Goal: Communication & Community: Answer question/provide support

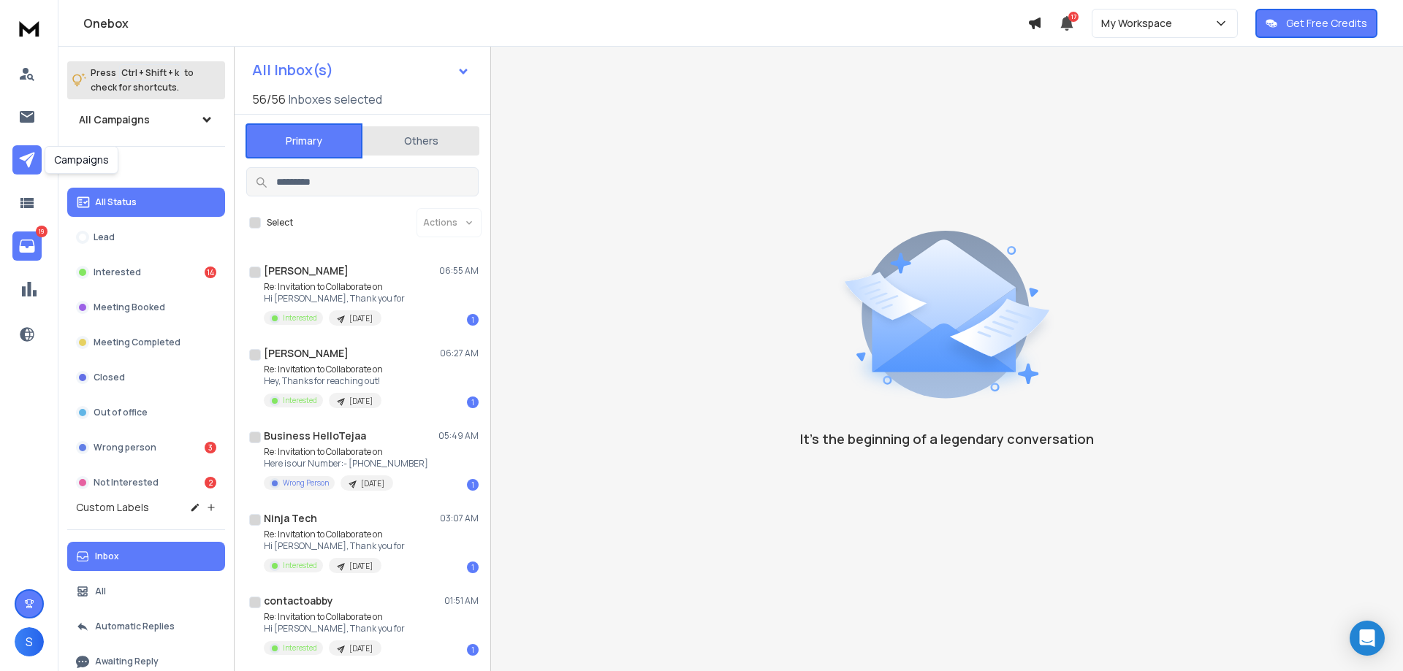
click at [30, 170] on link at bounding box center [26, 159] width 29 height 29
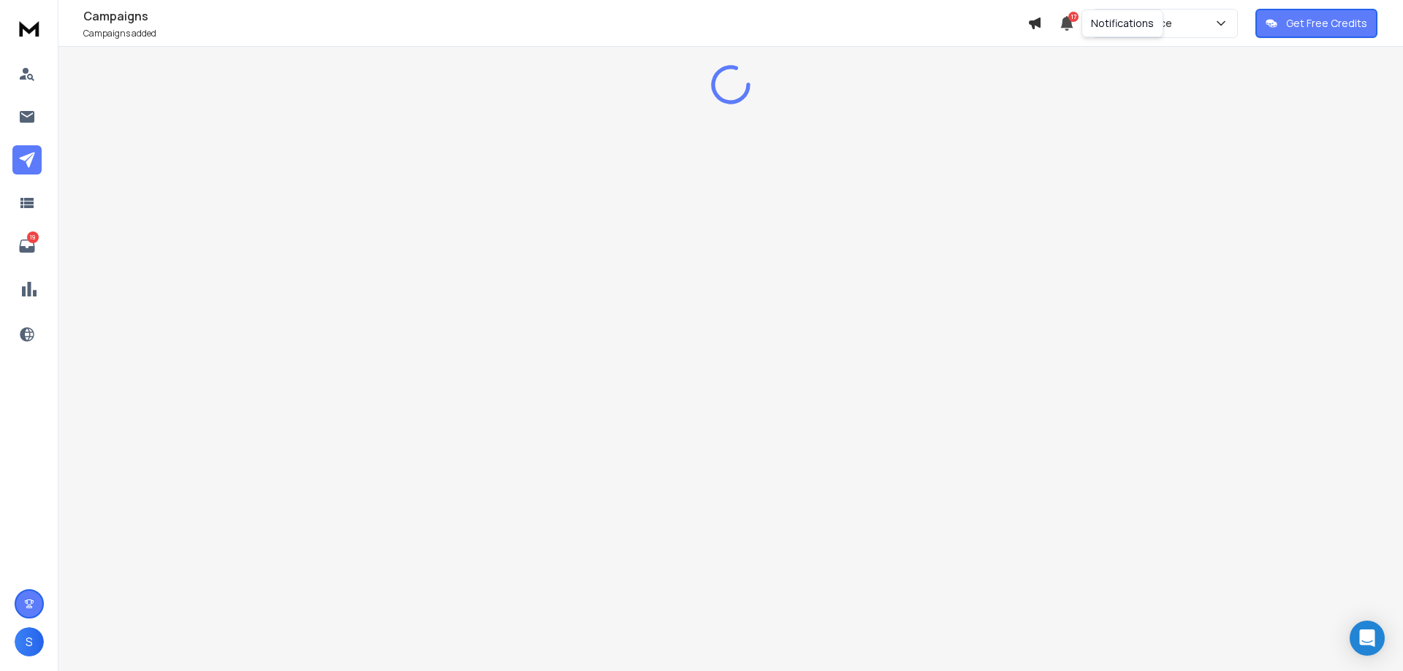
click at [1071, 23] on icon at bounding box center [1066, 22] width 13 height 15
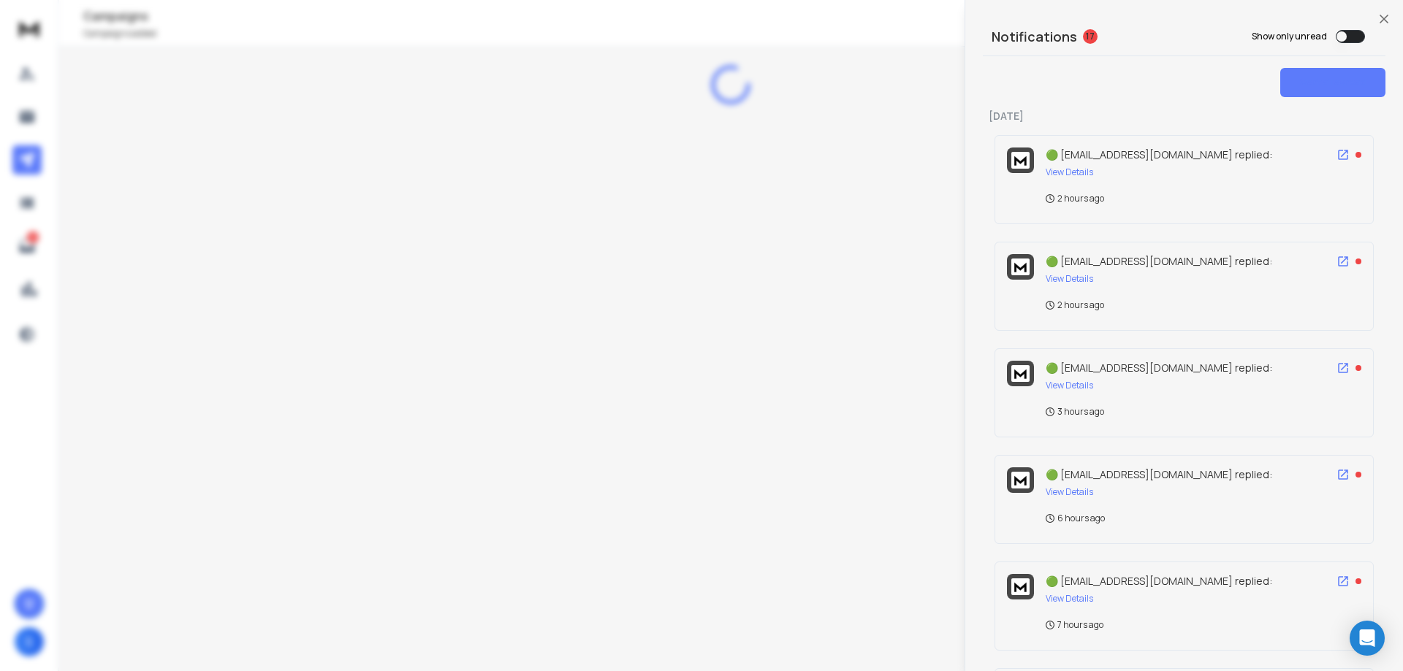
click at [1347, 77] on span "Mark all as read" at bounding box center [1333, 83] width 66 height 12
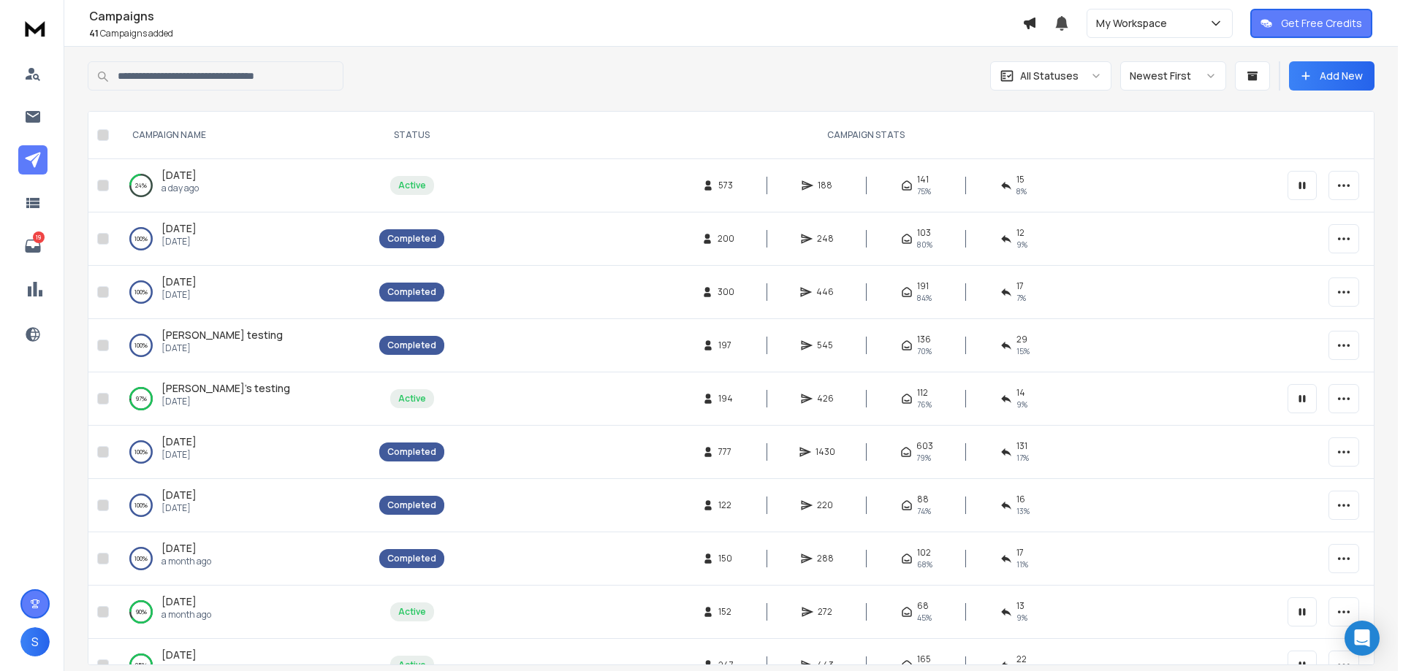
scroll to position [292, 0]
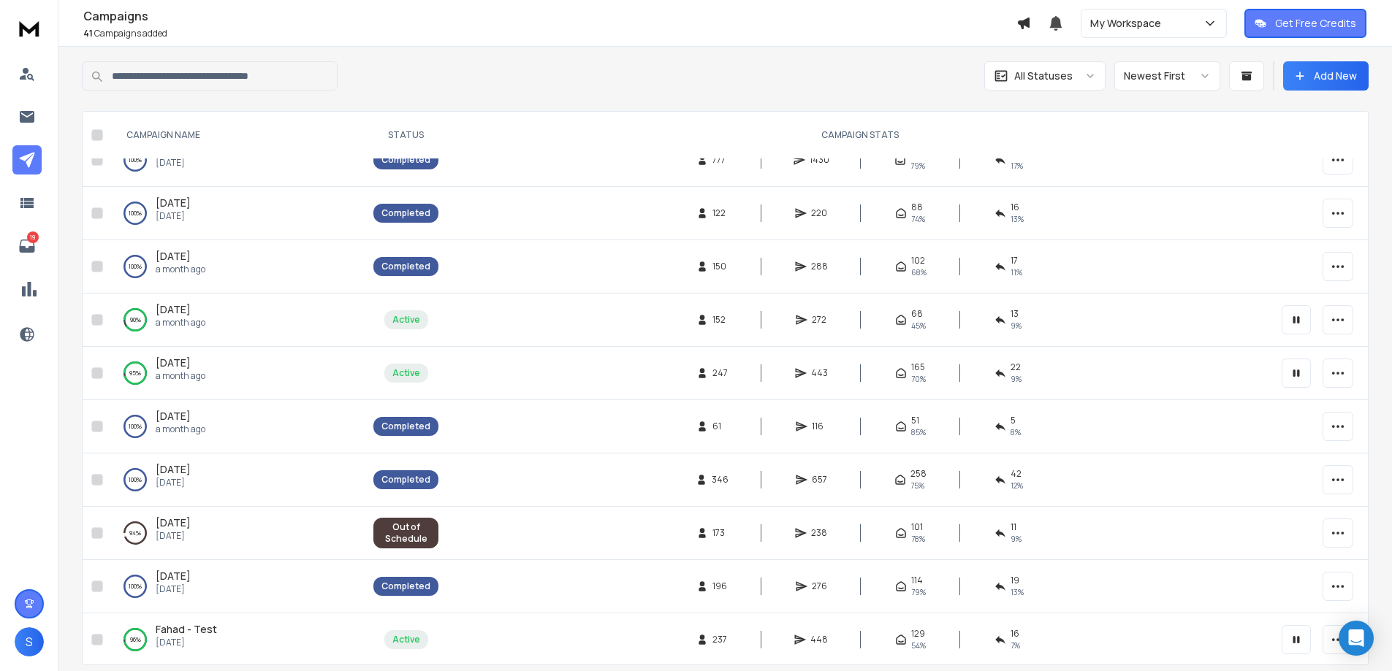
click at [1051, 20] on div "My Workspace Get Free Credits" at bounding box center [1191, 23] width 350 height 29
click at [1056, 20] on icon at bounding box center [1055, 22] width 13 height 15
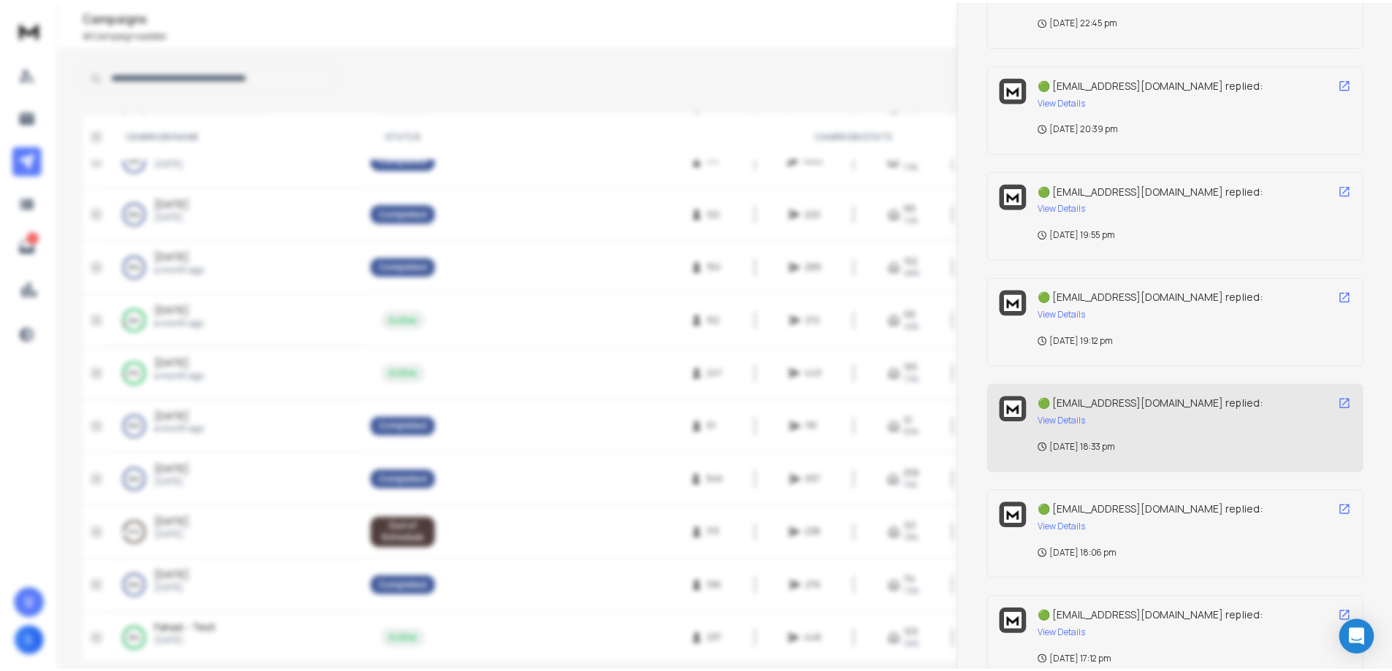
scroll to position [1388, 0]
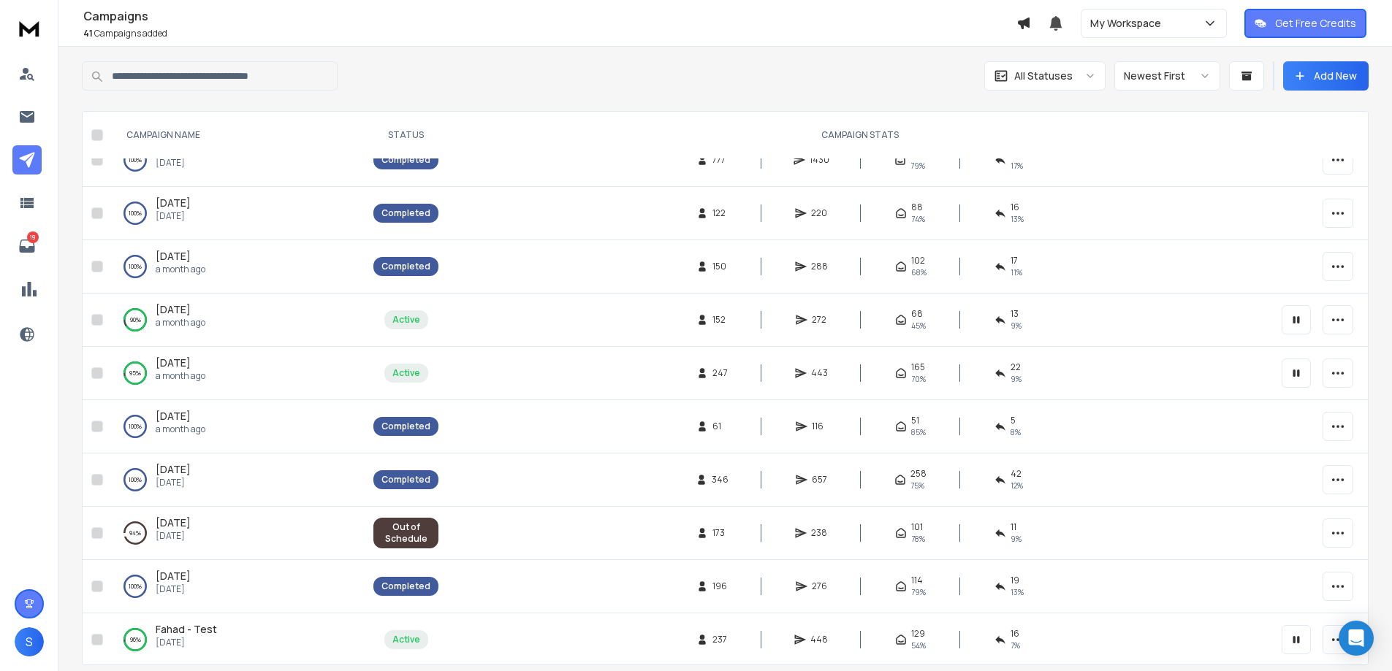
click at [807, 91] on div "Campaigns 41 Campaigns Added All Statuses Newest First Add New CAMPAIGN NAME ST…" at bounding box center [725, 396] width 1287 height 671
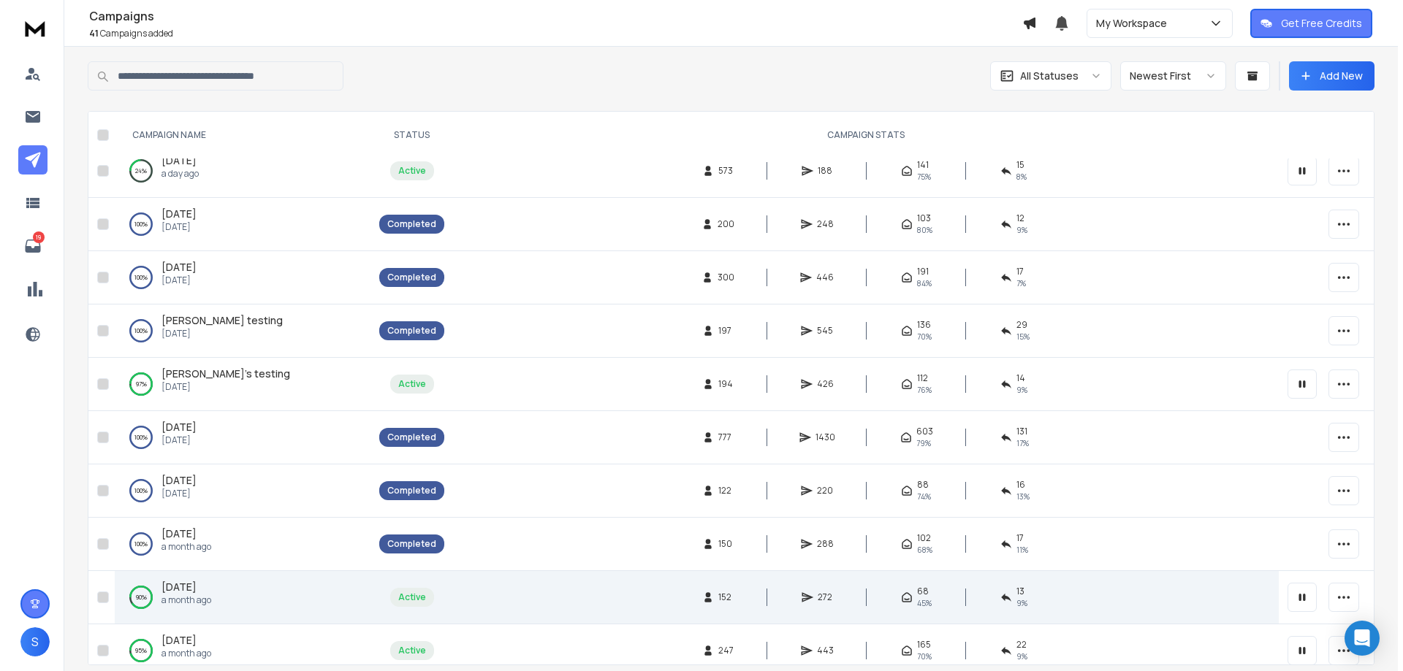
scroll to position [0, 0]
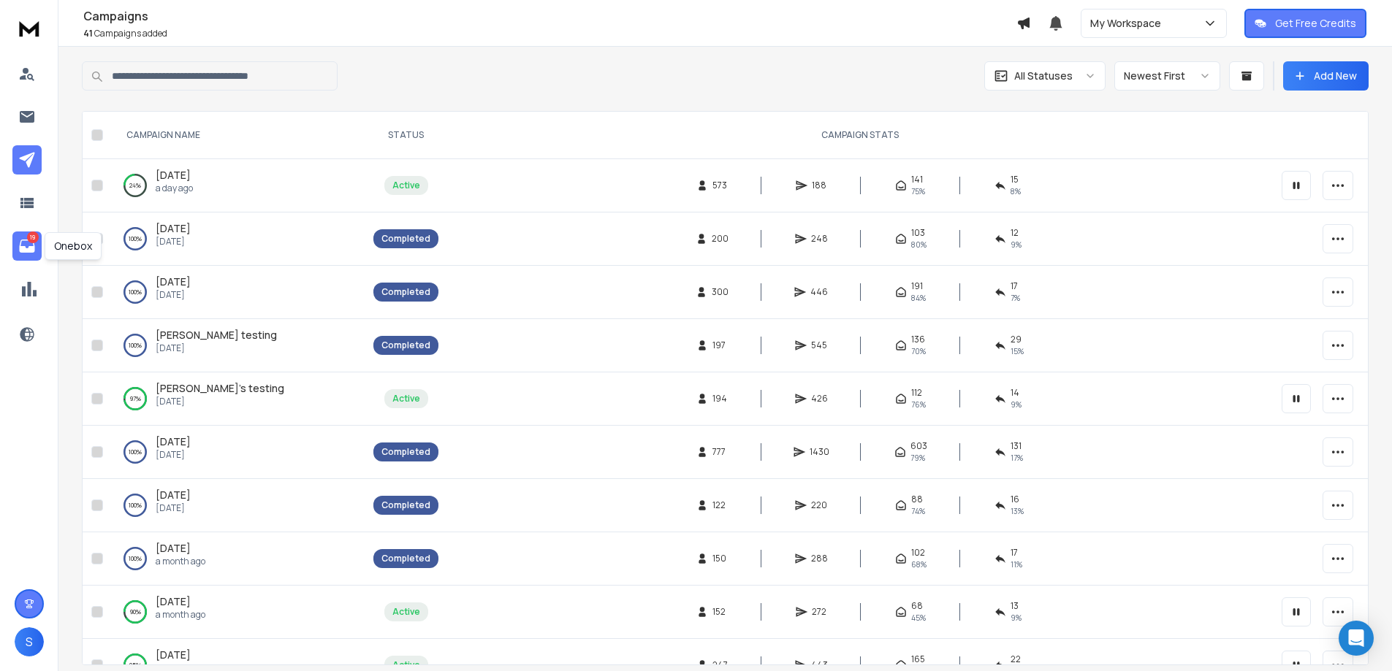
click at [21, 235] on link "19" at bounding box center [26, 246] width 29 height 29
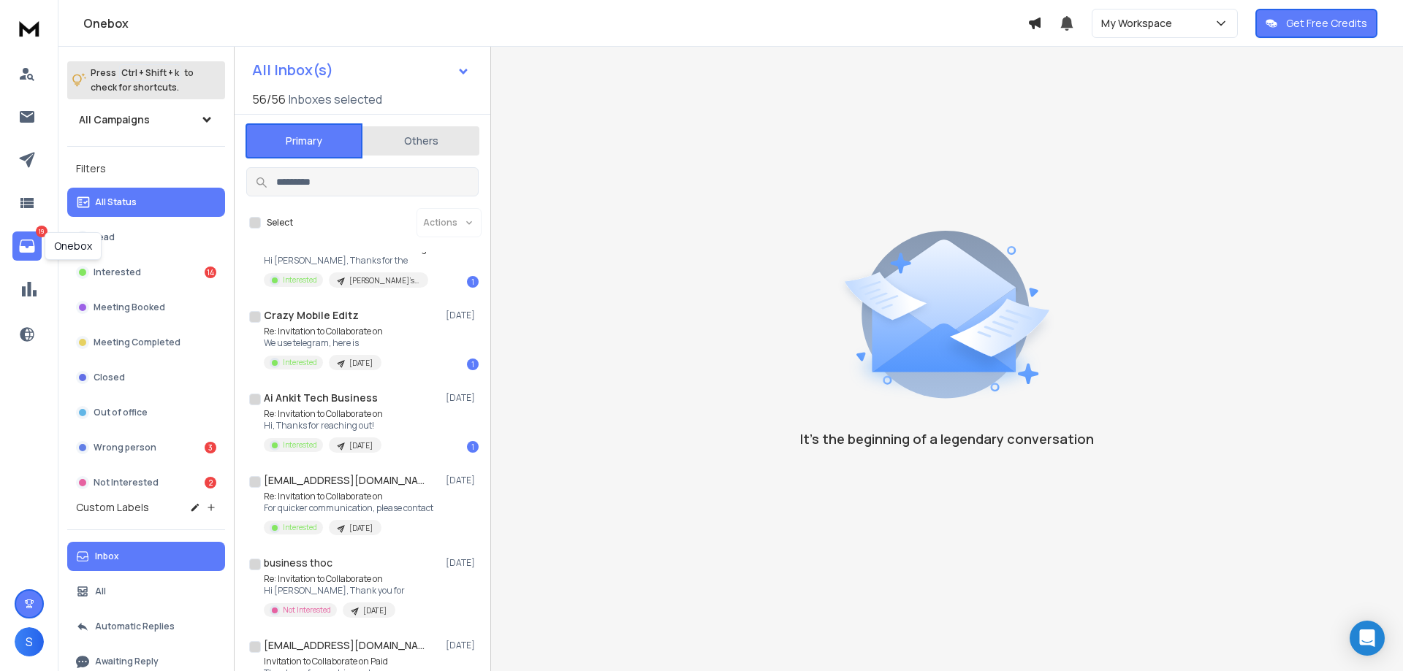
scroll to position [1023, 0]
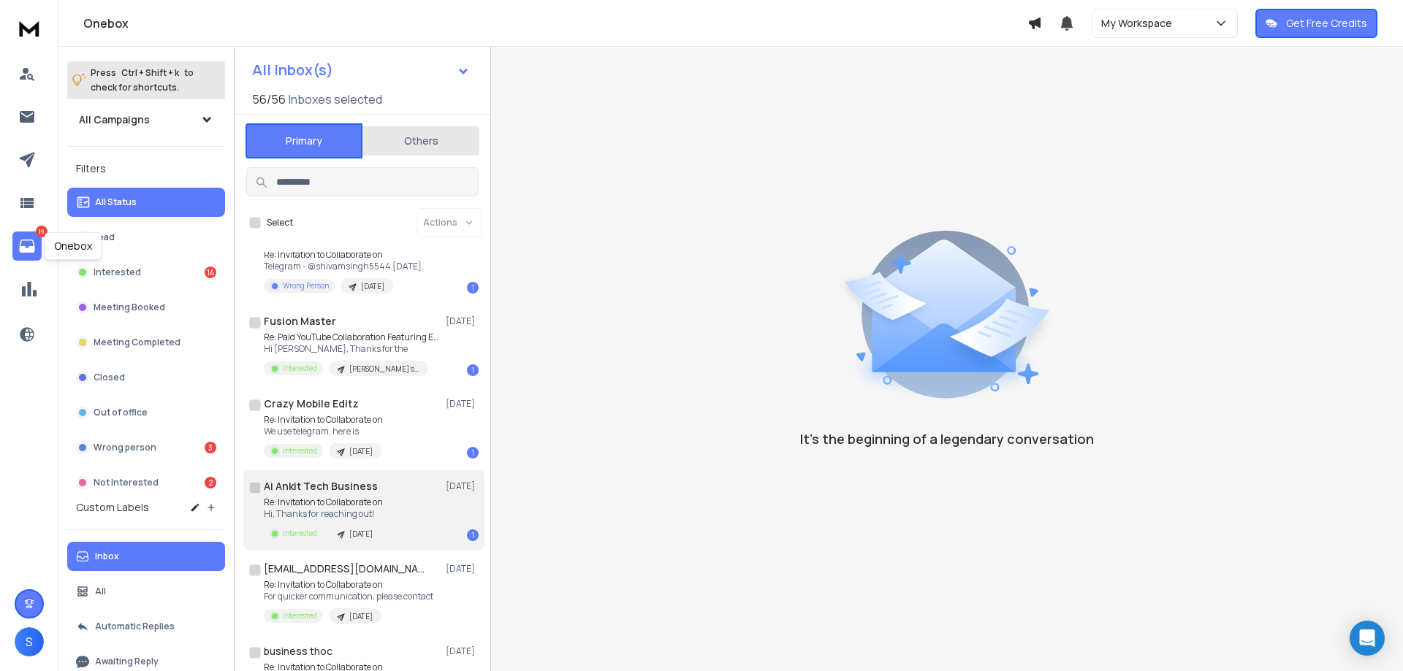
click at [330, 503] on p "Re: Invitation to Collaborate on" at bounding box center [323, 503] width 119 height 12
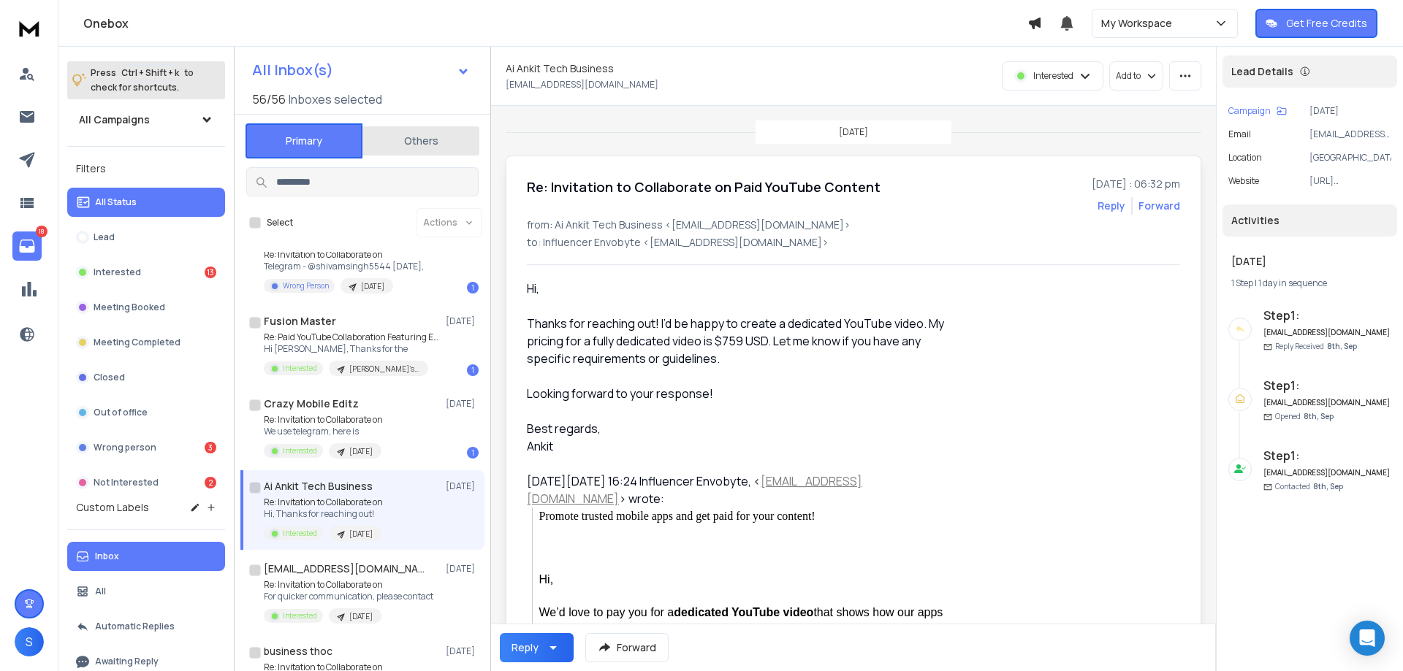
click at [1343, 183] on p "[URL][DOMAIN_NAME]" at bounding box center [1350, 181] width 82 height 12
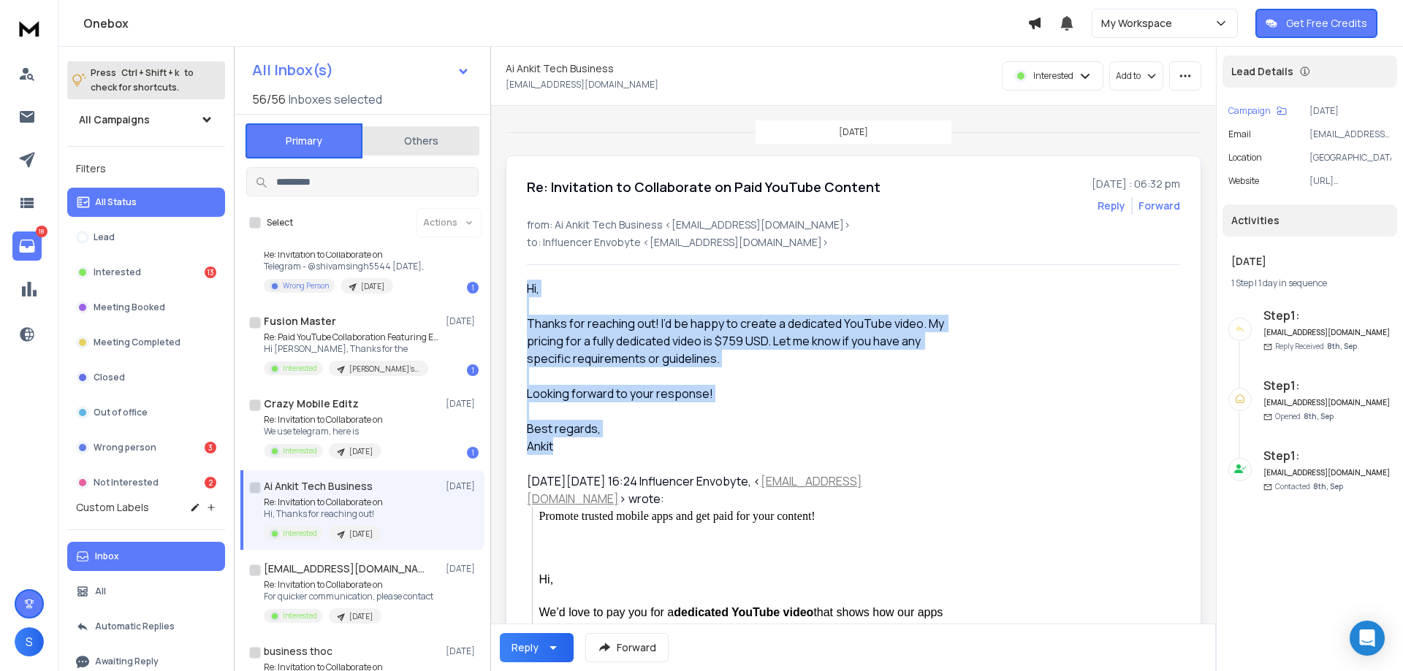
drag, startPoint x: 522, startPoint y: 281, endPoint x: 596, endPoint y: 444, distance: 178.2
click at [596, 444] on div "Re: Invitation to Collaborate on Paid YouTube Content [DATE] : 06:32 pm Reply F…" at bounding box center [854, 612] width 696 height 913
copy div "Hi, Thanks for reaching out! I’d be happy to create a dedicated YouTube video. …"
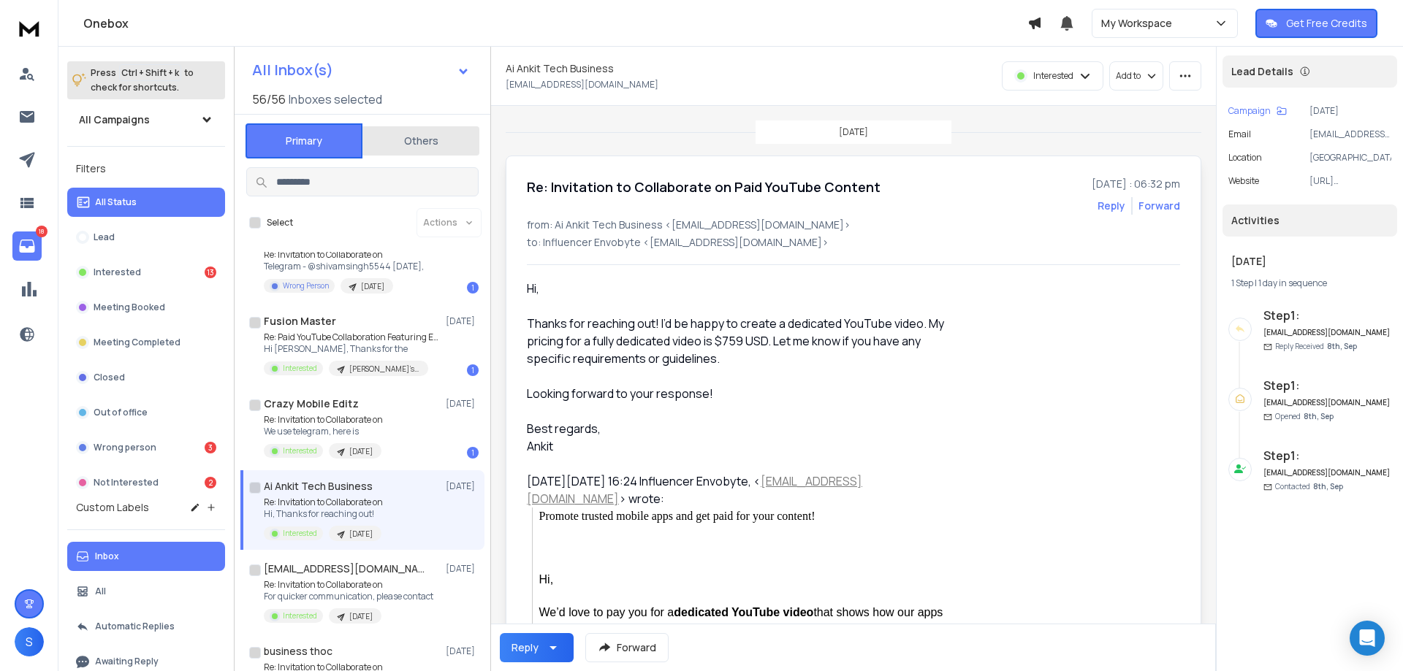
click at [511, 130] on div "[DATE]" at bounding box center [854, 132] width 696 height 23
click at [527, 286] on div "Hi, Thanks for reaching out! I’d be happy to create a dedicated YouTube video. …" at bounding box center [740, 367] width 427 height 175
click at [558, 286] on div "Hi, Thanks for reaching out! I’d be happy to create a dedicated YouTube video. …" at bounding box center [740, 367] width 427 height 175
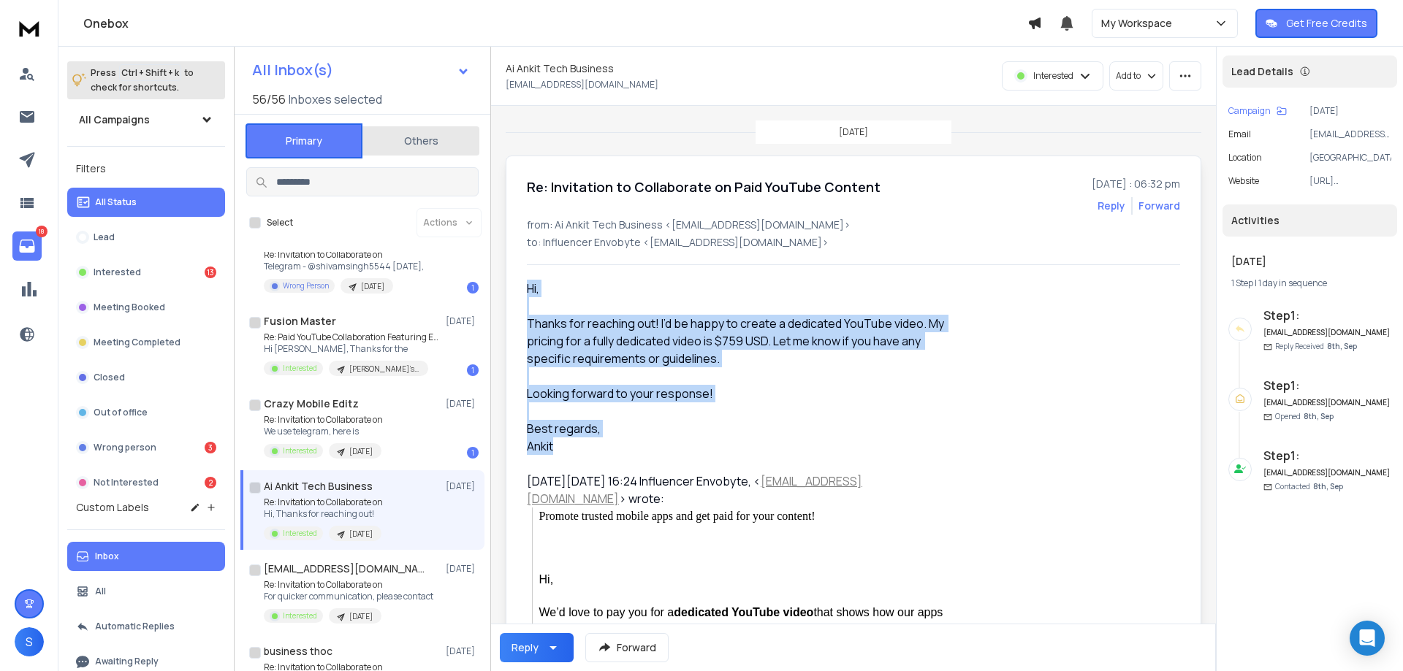
drag, startPoint x: 524, startPoint y: 288, endPoint x: 585, endPoint y: 451, distance: 173.9
click at [585, 451] on div "Re: Invitation to Collaborate on Paid YouTube Content [DATE] : 06:32 pm Reply F…" at bounding box center [854, 612] width 696 height 913
copy div "Hi, Thanks for reaching out! I’d be happy to create a dedicated YouTube video. …"
click at [513, 650] on div "Reply" at bounding box center [524, 648] width 27 height 15
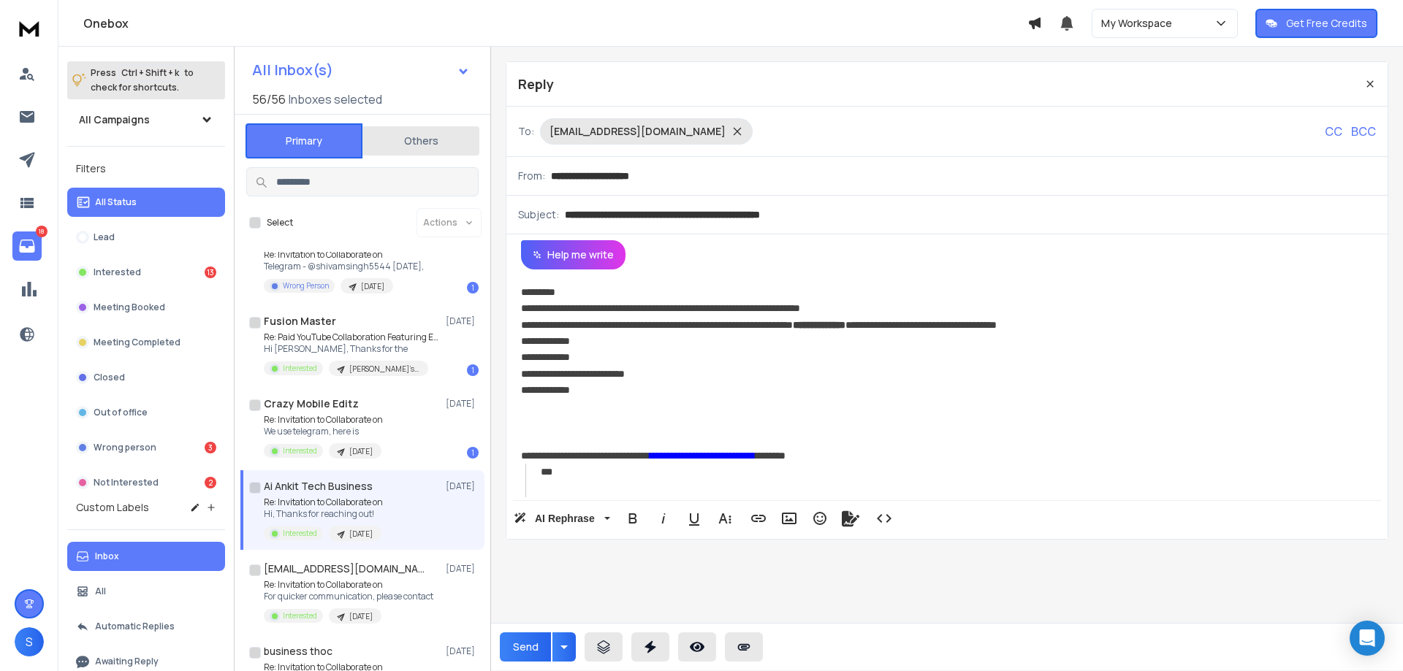
click at [575, 425] on div at bounding box center [947, 423] width 852 height 16
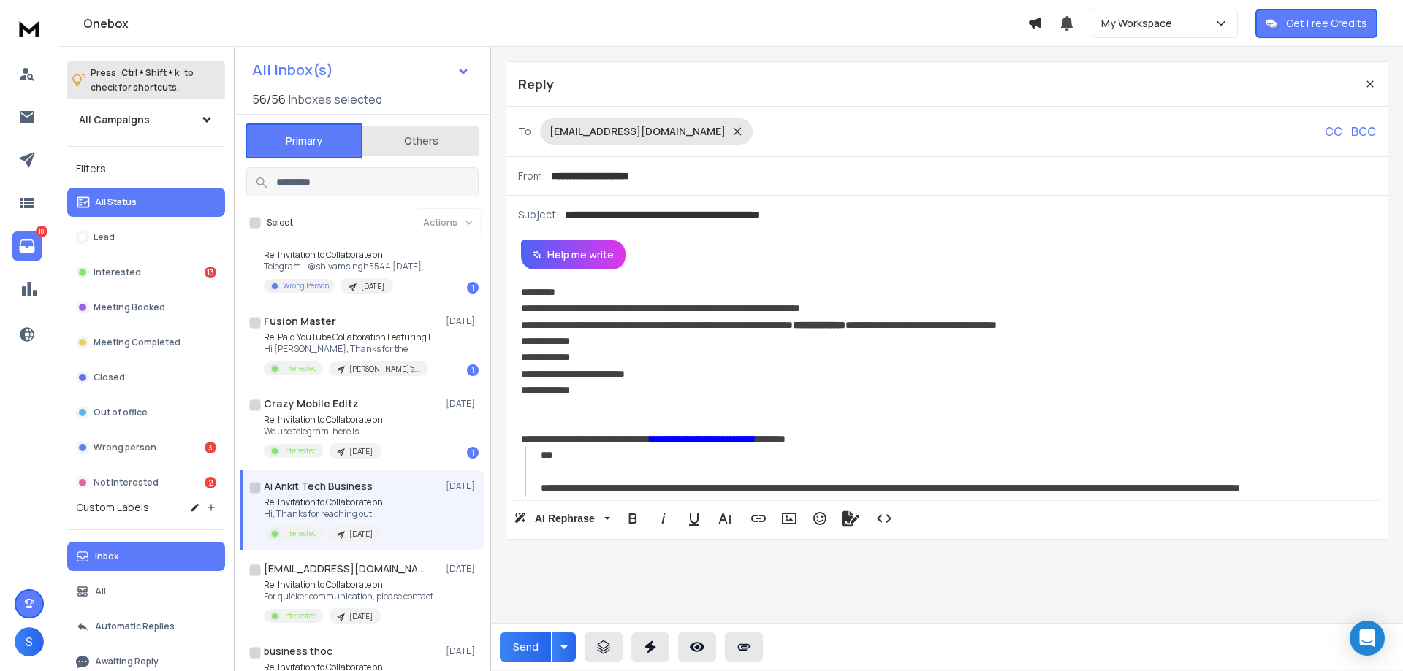
click at [568, 286] on p "*********" at bounding box center [939, 292] width 837 height 16
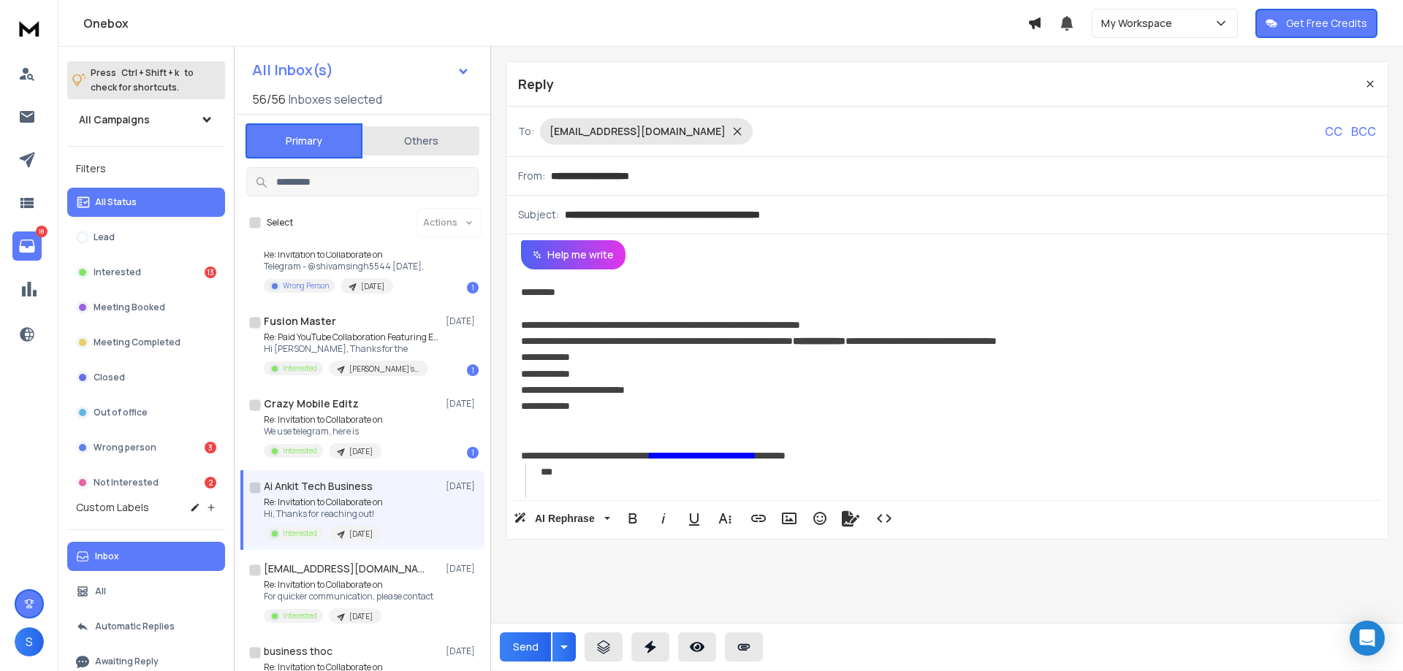
click at [909, 324] on p "**********" at bounding box center [939, 325] width 837 height 16
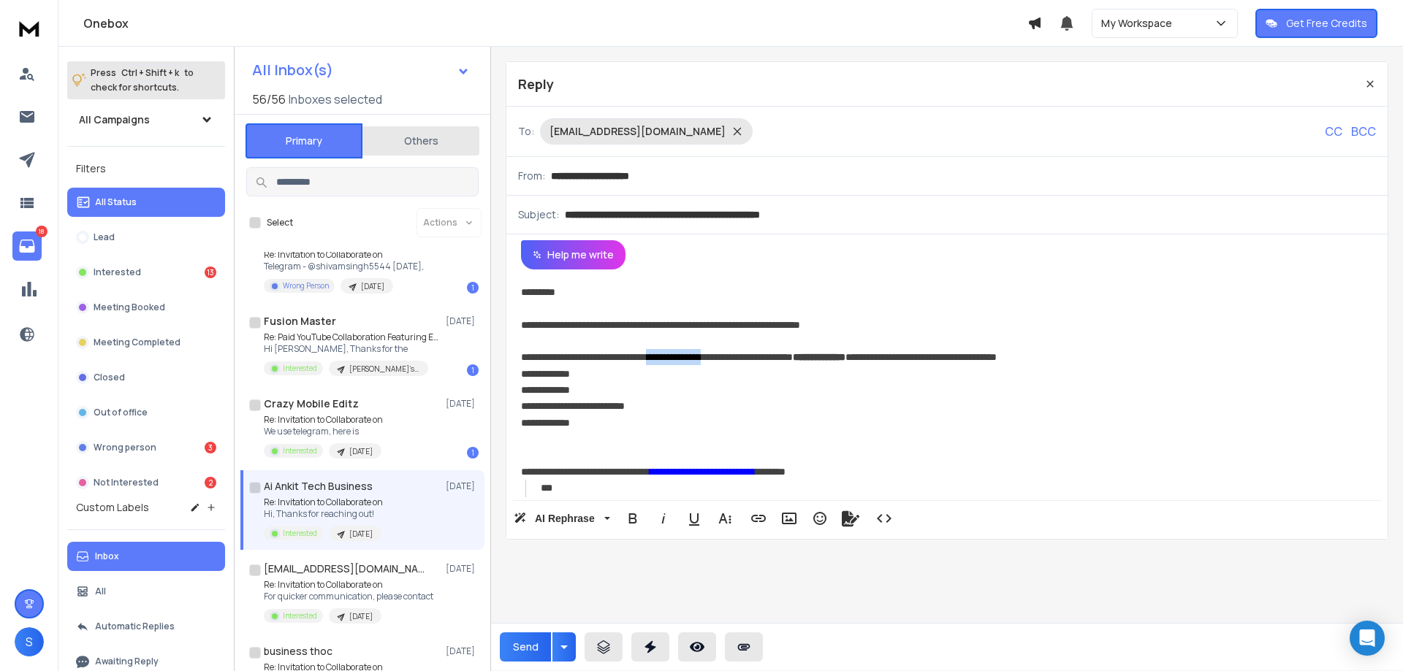
drag, startPoint x: 677, startPoint y: 359, endPoint x: 745, endPoint y: 359, distance: 68.0
click at [745, 359] on p "**********" at bounding box center [939, 357] width 837 height 16
click at [629, 520] on icon "button" at bounding box center [633, 519] width 8 height 10
click at [819, 408] on p "**********" at bounding box center [939, 399] width 837 height 66
click at [1149, 355] on p "**********" at bounding box center [939, 357] width 837 height 16
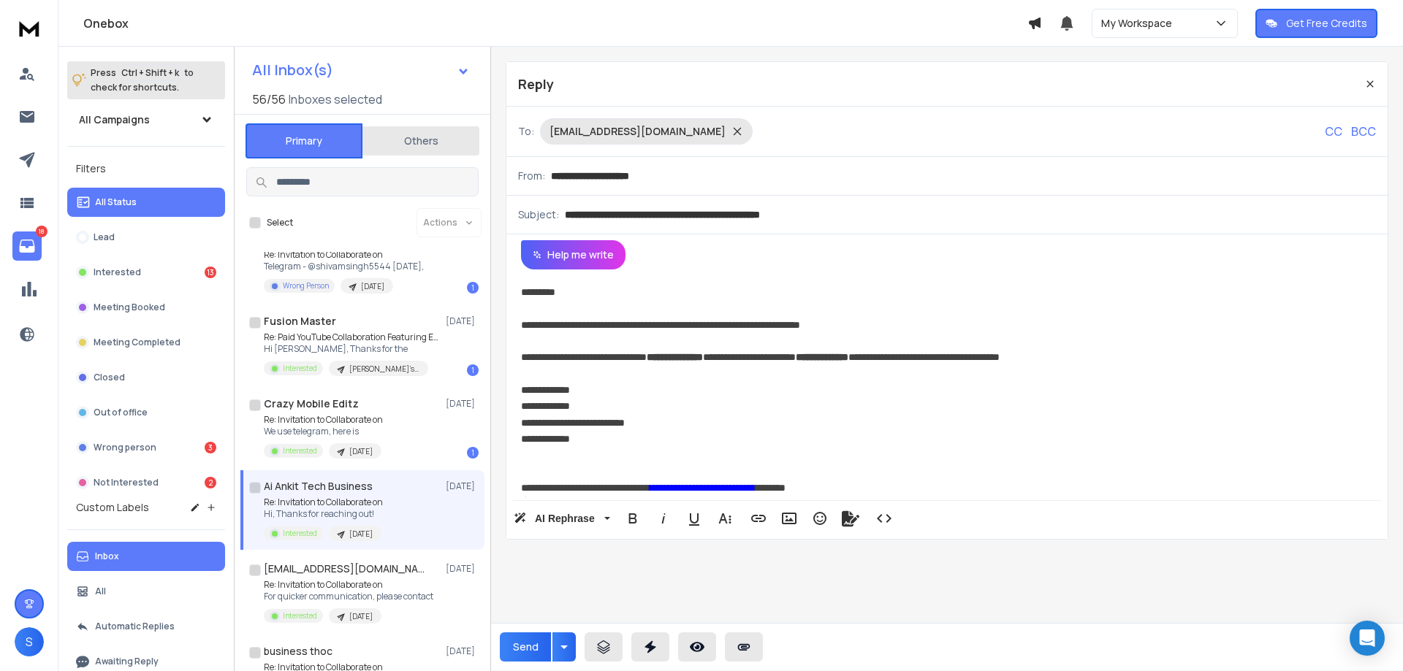
click at [613, 423] on p "**********" at bounding box center [939, 415] width 837 height 66
click at [520, 640] on button "Send" at bounding box center [525, 647] width 51 height 29
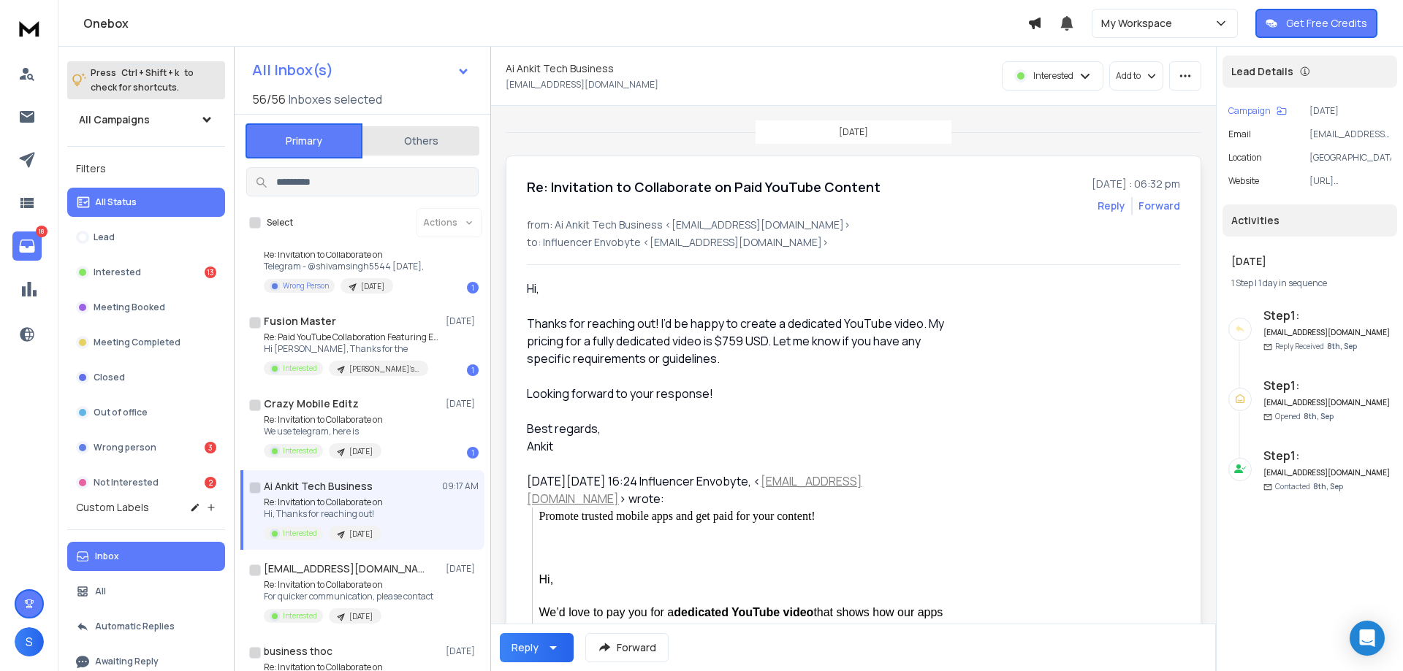
click at [557, 166] on div "Re: Invitation to Collaborate on Paid YouTube Content [DATE] : 06:32 pm Reply F…" at bounding box center [854, 612] width 696 height 913
click at [587, 289] on div "Hi, Thanks for reaching out! I’d be happy to create a dedicated YouTube video. …" at bounding box center [740, 367] width 427 height 175
